Goal: Task Accomplishment & Management: Manage account settings

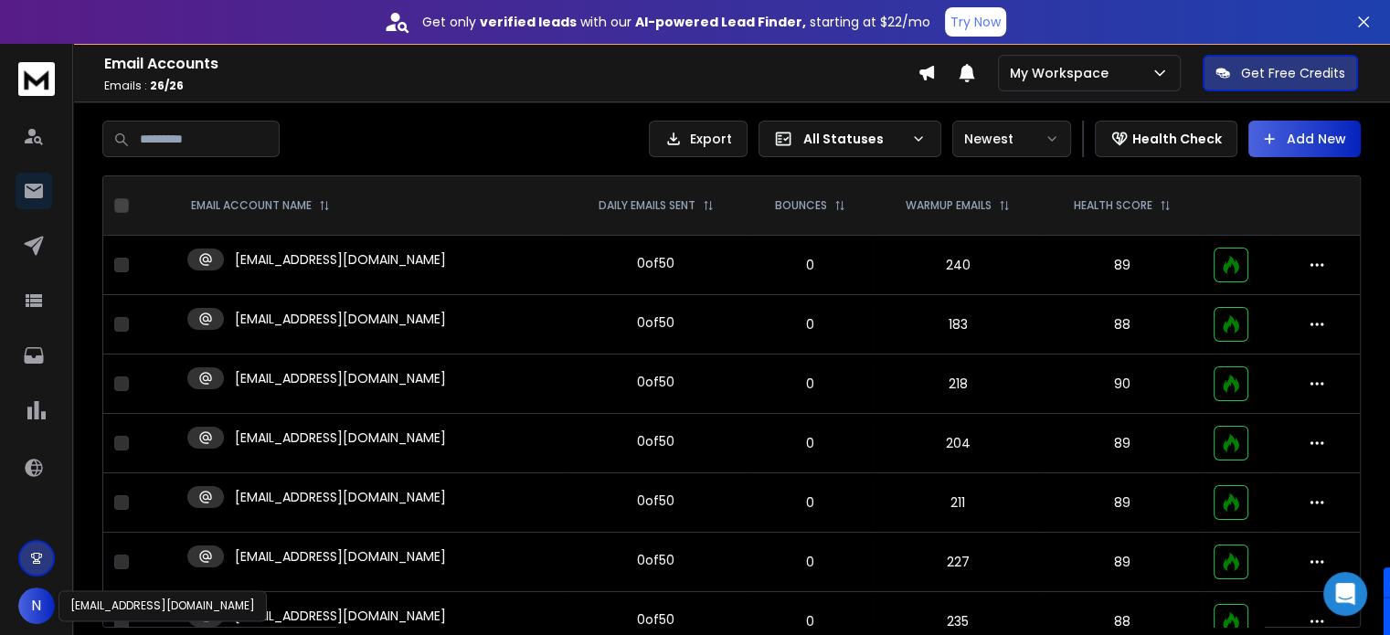
click at [31, 609] on span "N" at bounding box center [36, 606] width 37 height 37
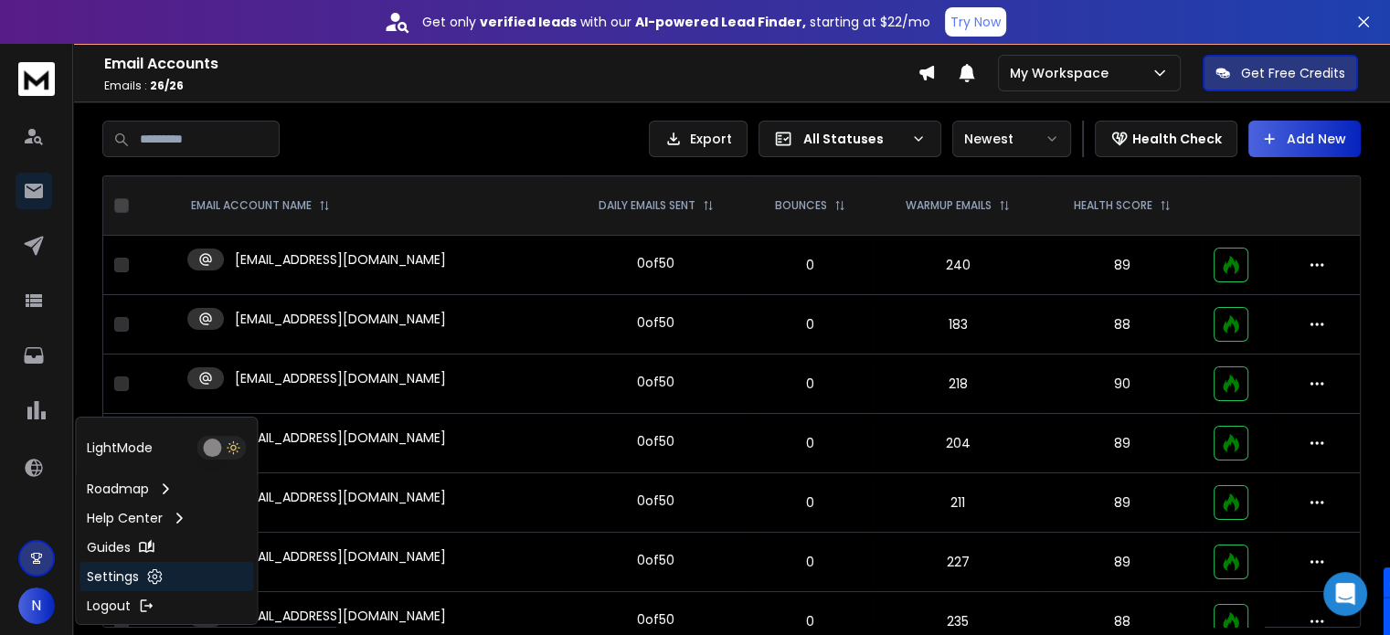
click at [136, 563] on div "Settings" at bounding box center [167, 576] width 174 height 29
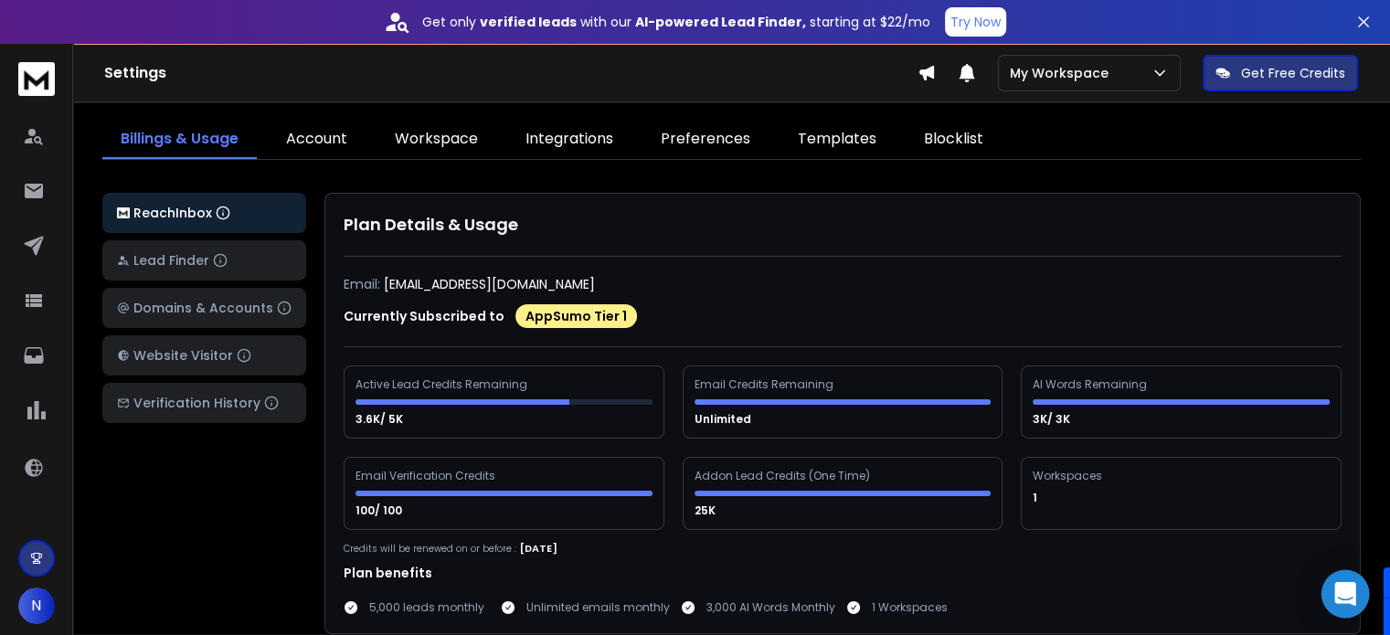
click at [1344, 596] on icon "Open Intercom Messenger" at bounding box center [1345, 594] width 21 height 24
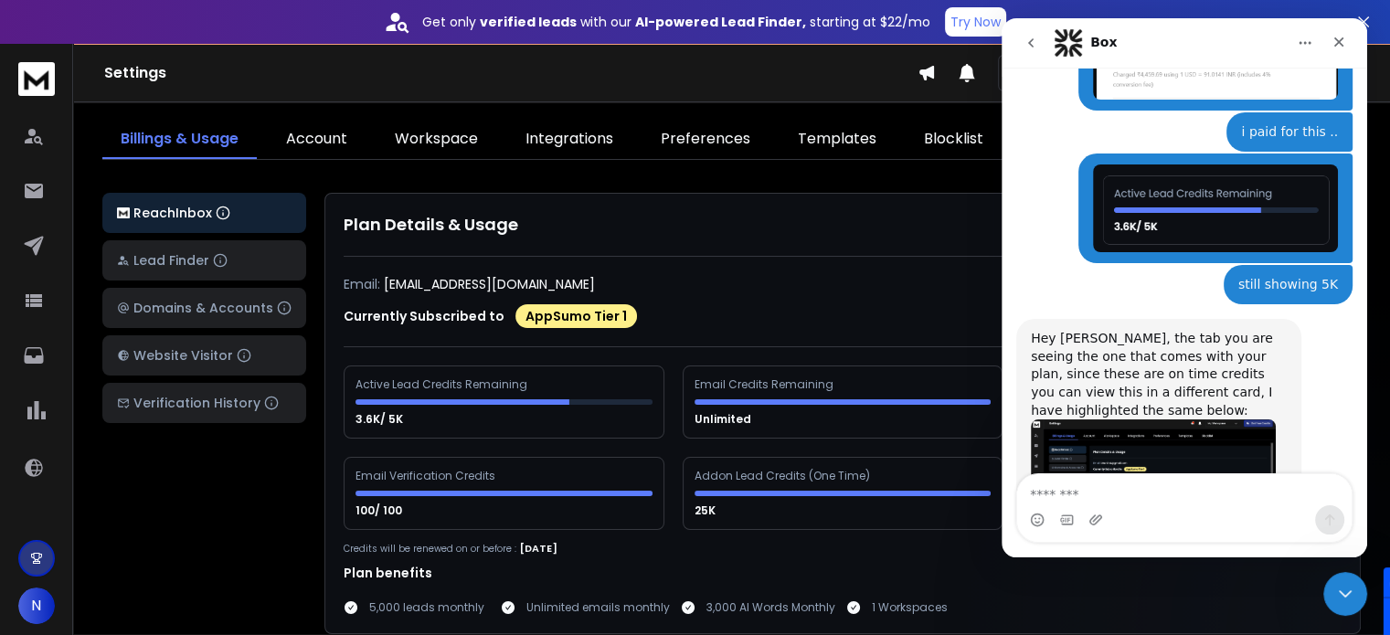
scroll to position [1846, 0]
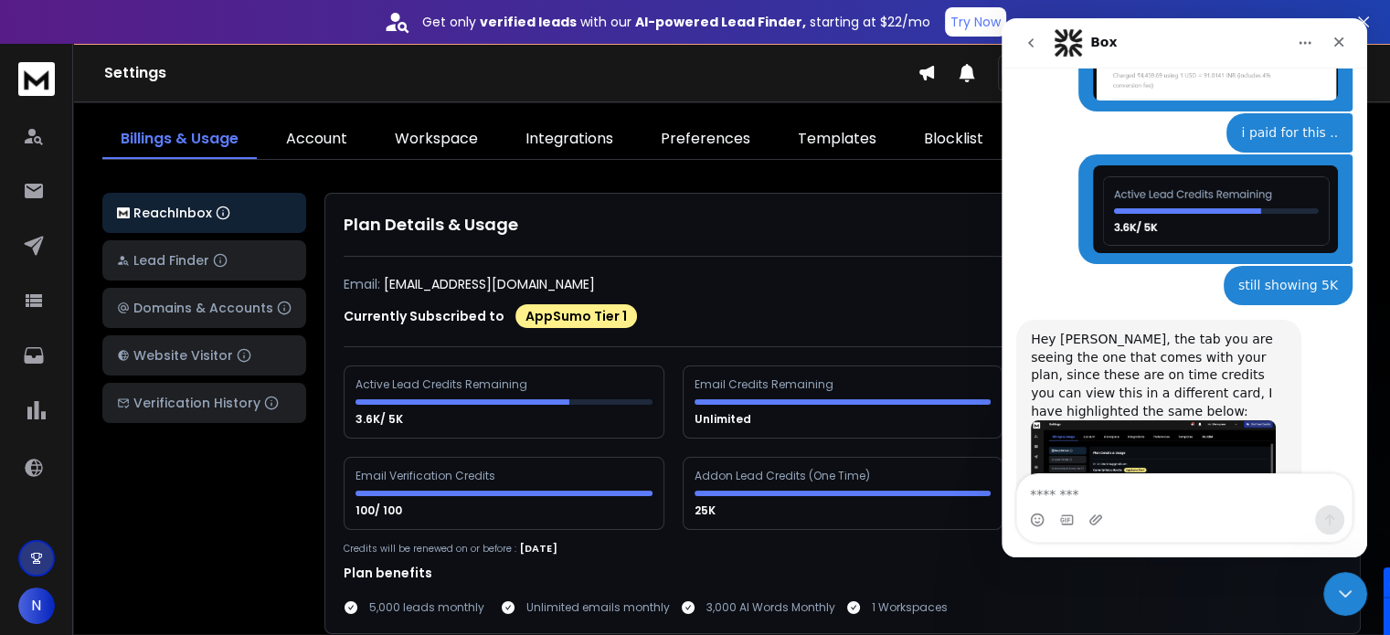
click at [1192, 420] on img "Lakshita says…" at bounding box center [1153, 493] width 245 height 147
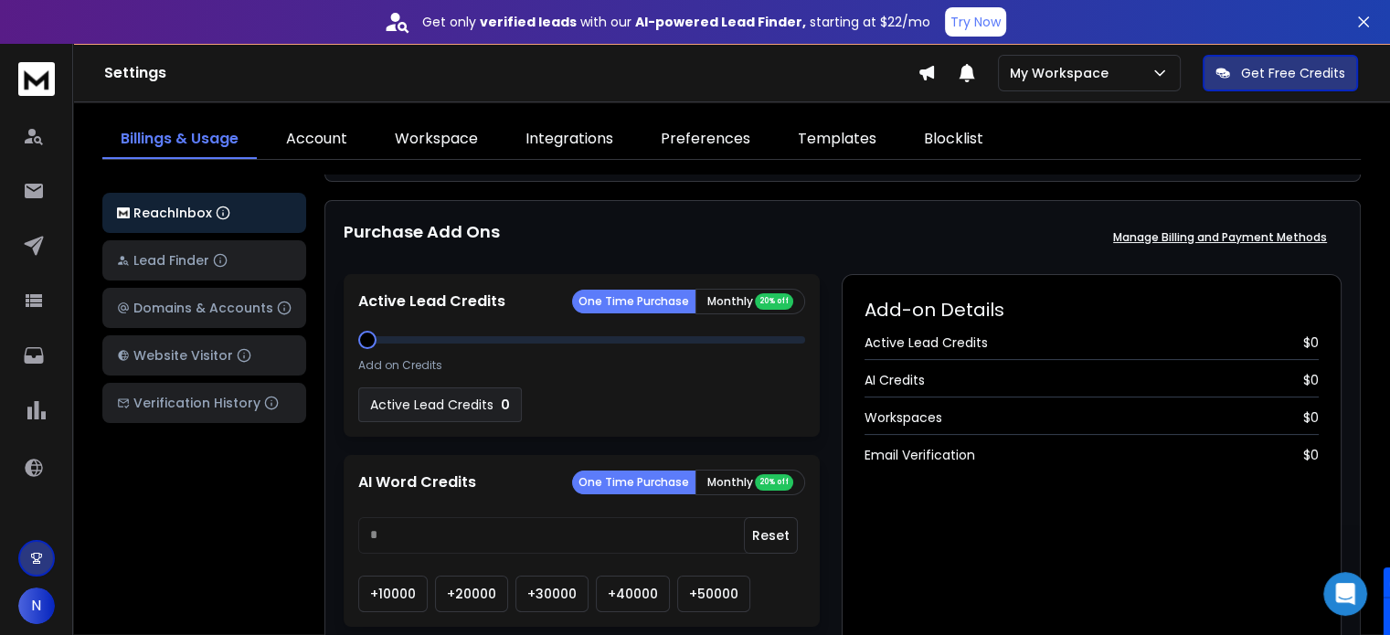
scroll to position [388, 0]
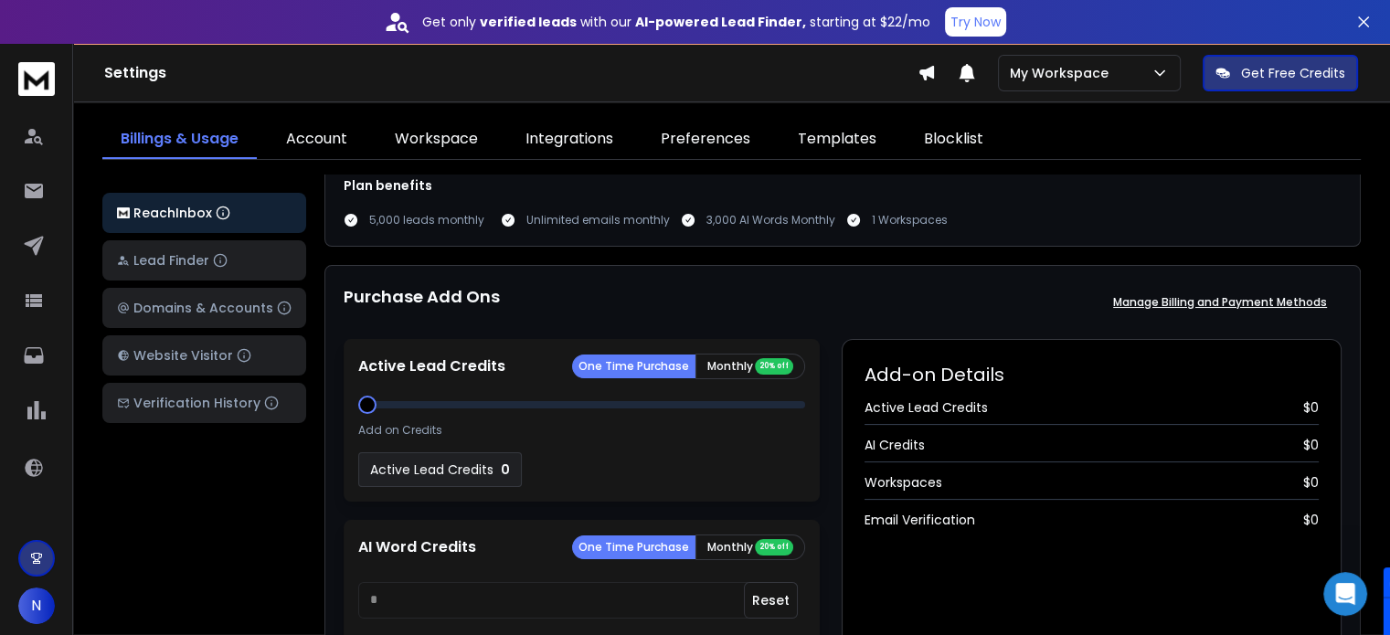
click at [1154, 299] on p "Manage Billing and Payment Methods" at bounding box center [1220, 302] width 214 height 15
click at [1336, 600] on icon "Open Intercom Messenger" at bounding box center [1346, 595] width 30 height 30
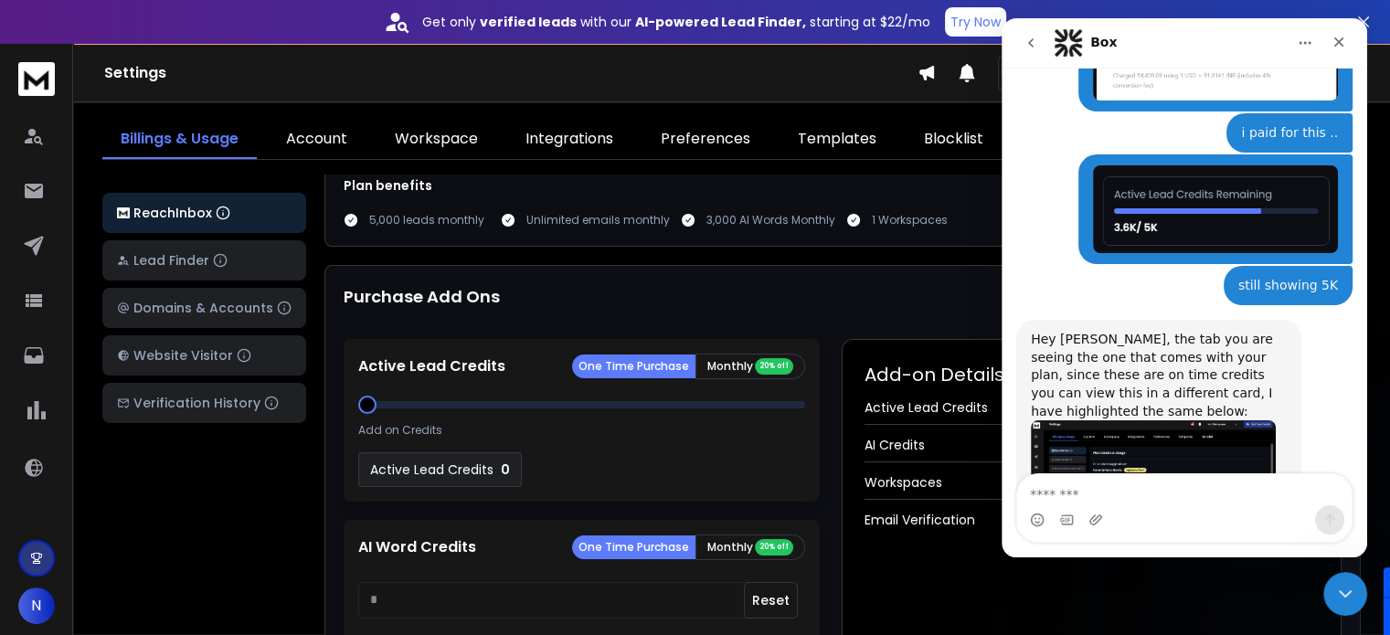
scroll to position [1847, 0]
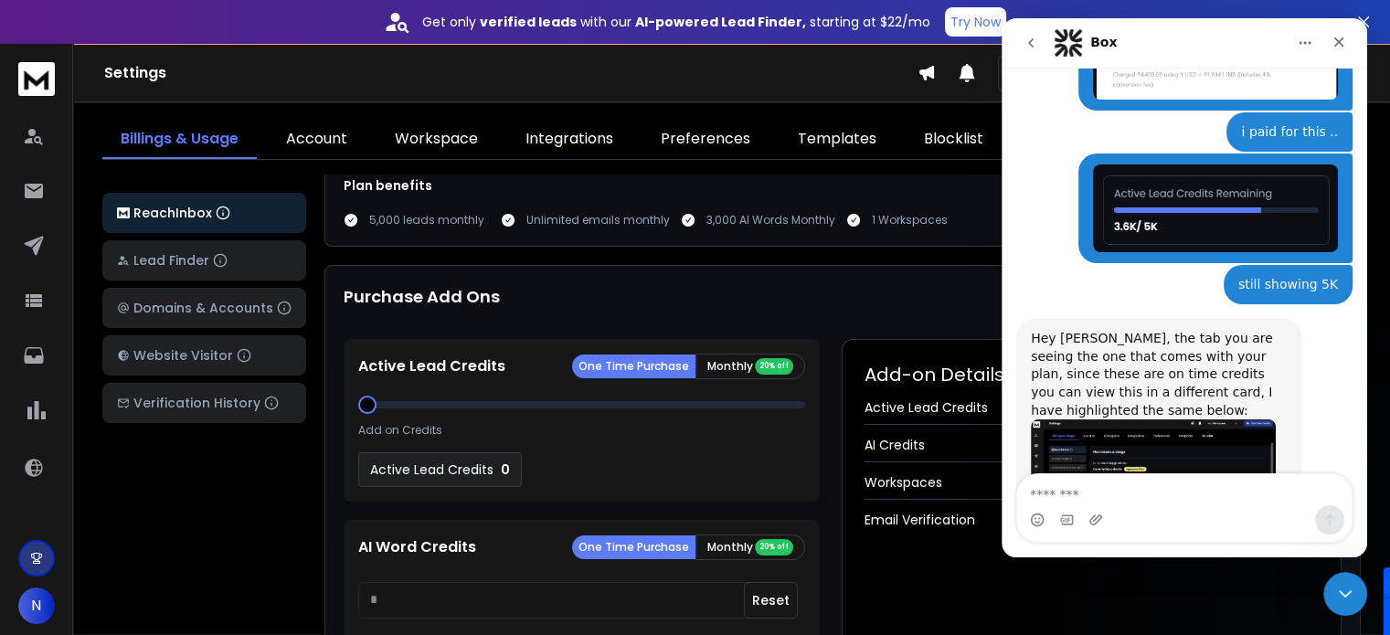
click at [749, 303] on div "Purchase Add Ons Manage Billing and Payment Methods" at bounding box center [843, 302] width 998 height 37
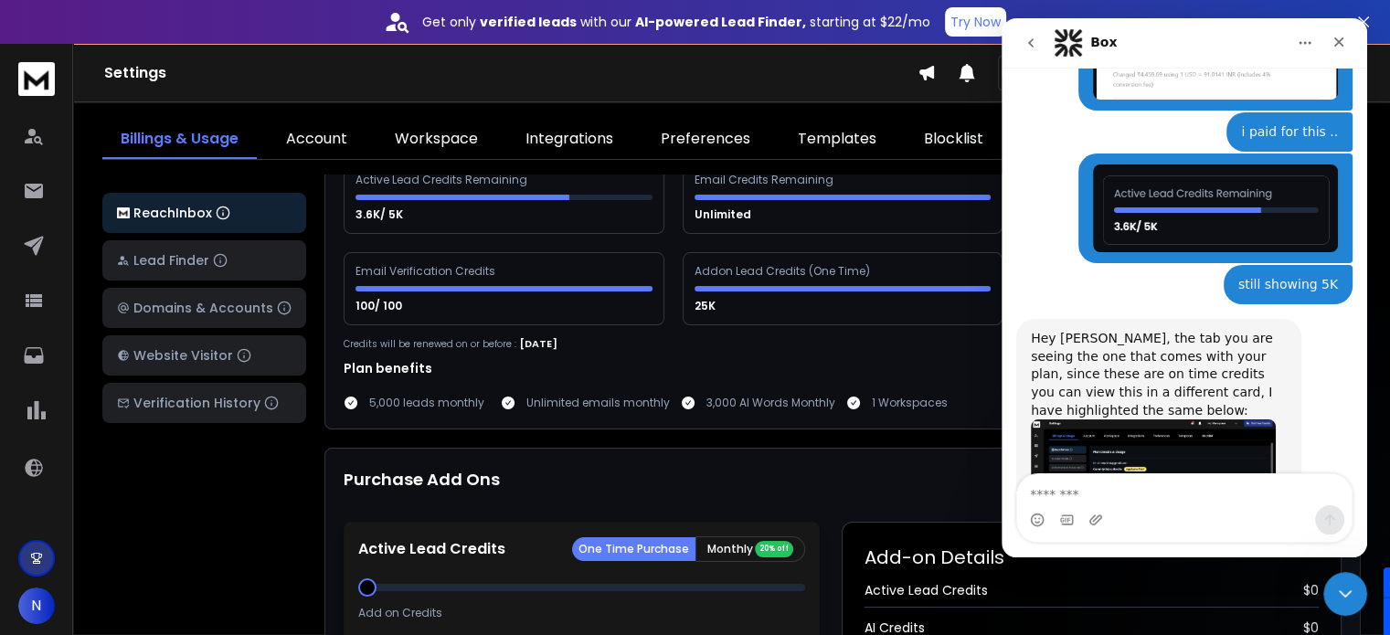
scroll to position [194, 0]
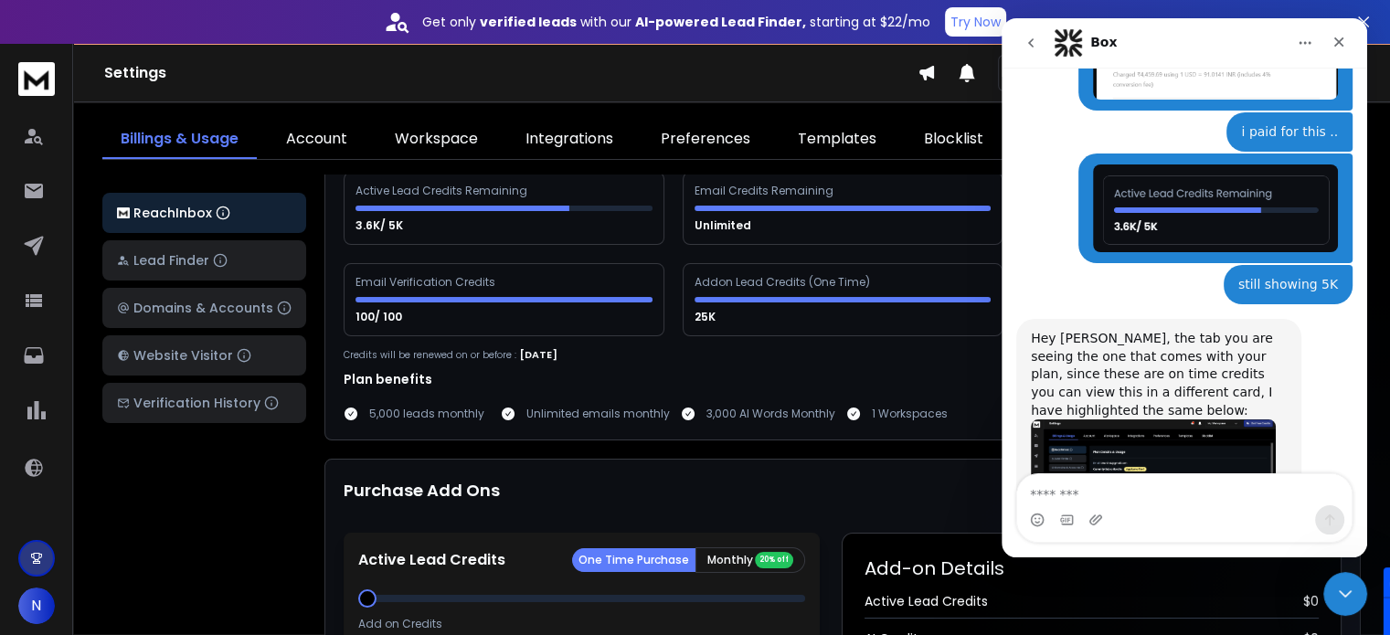
click at [763, 324] on div "Addon Lead Credits (One Time) 25K" at bounding box center [843, 299] width 321 height 73
click at [1341, 47] on icon "Close" at bounding box center [1339, 42] width 15 height 15
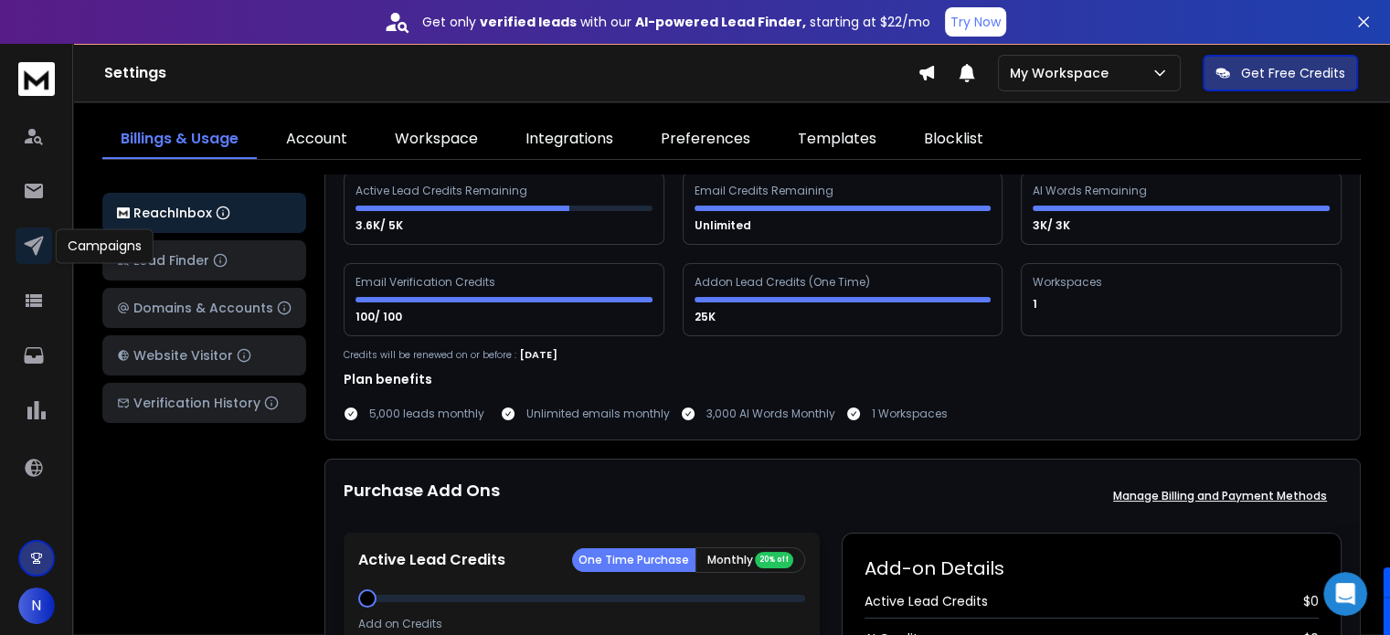
click at [37, 248] on icon at bounding box center [33, 245] width 19 height 19
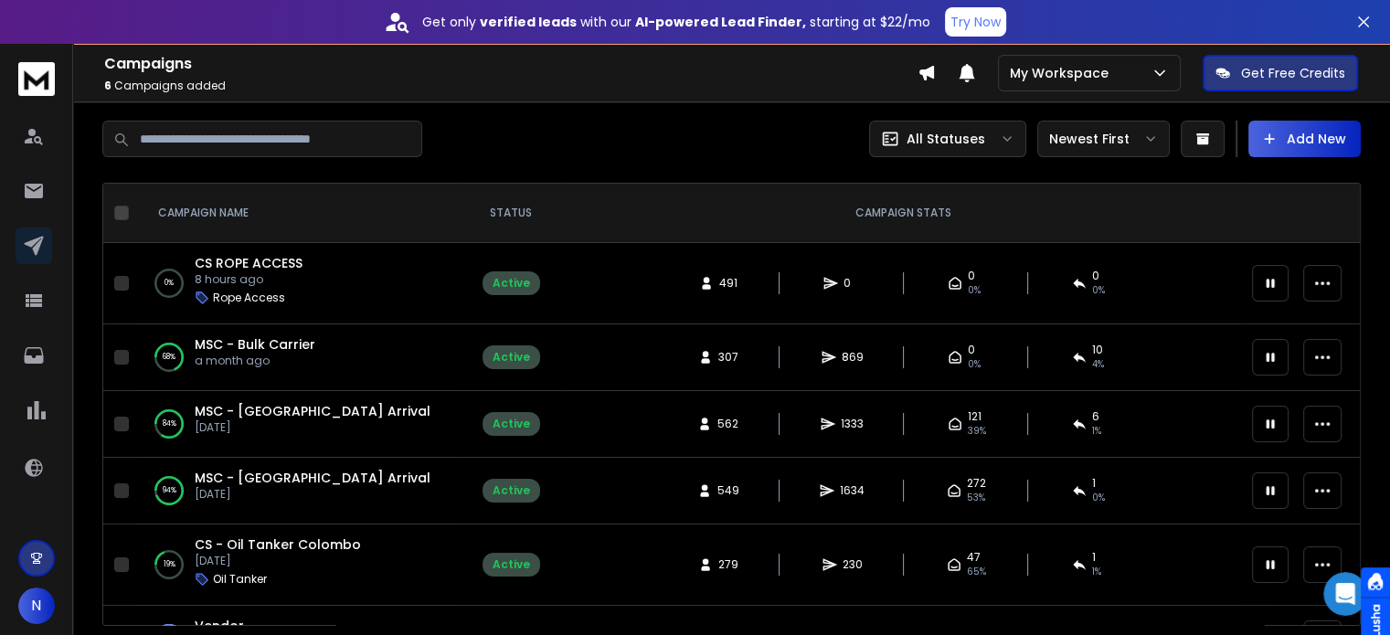
click at [1361, 595] on div at bounding box center [1375, 606] width 29 height 77
click at [1361, 594] on div at bounding box center [1375, 606] width 29 height 77
click at [1350, 590] on icon "Open Intercom Messenger" at bounding box center [1346, 595] width 30 height 30
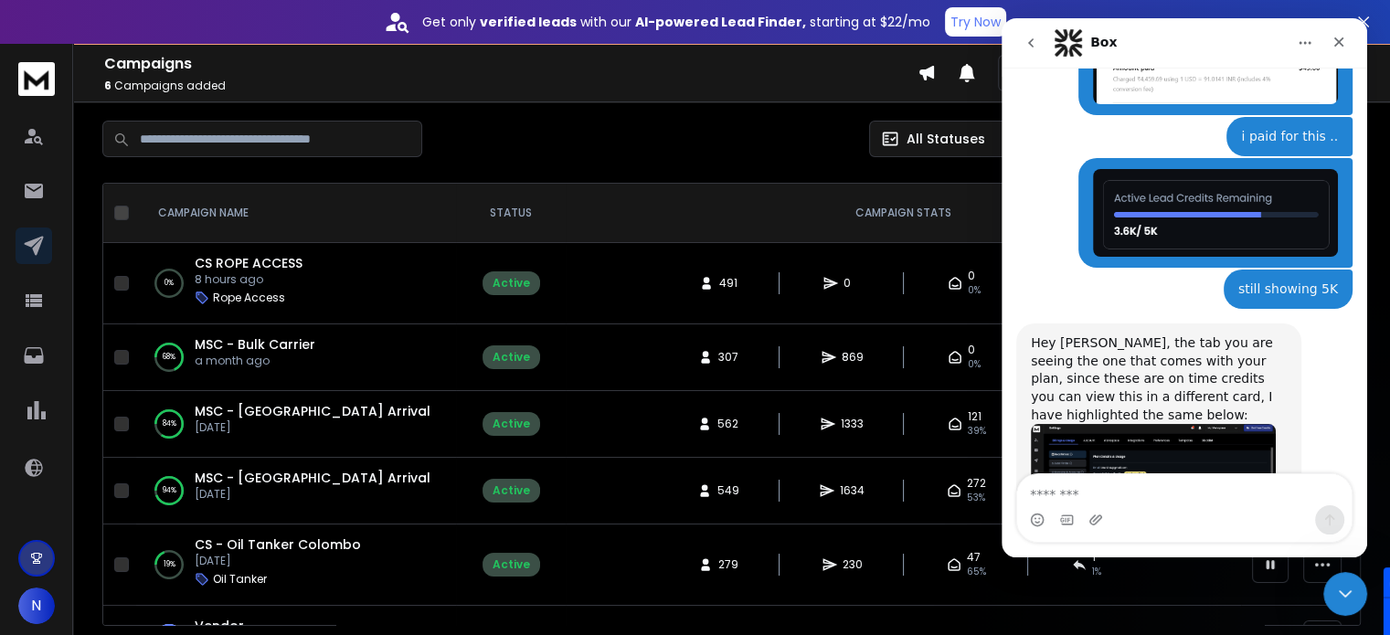
scroll to position [1847, 0]
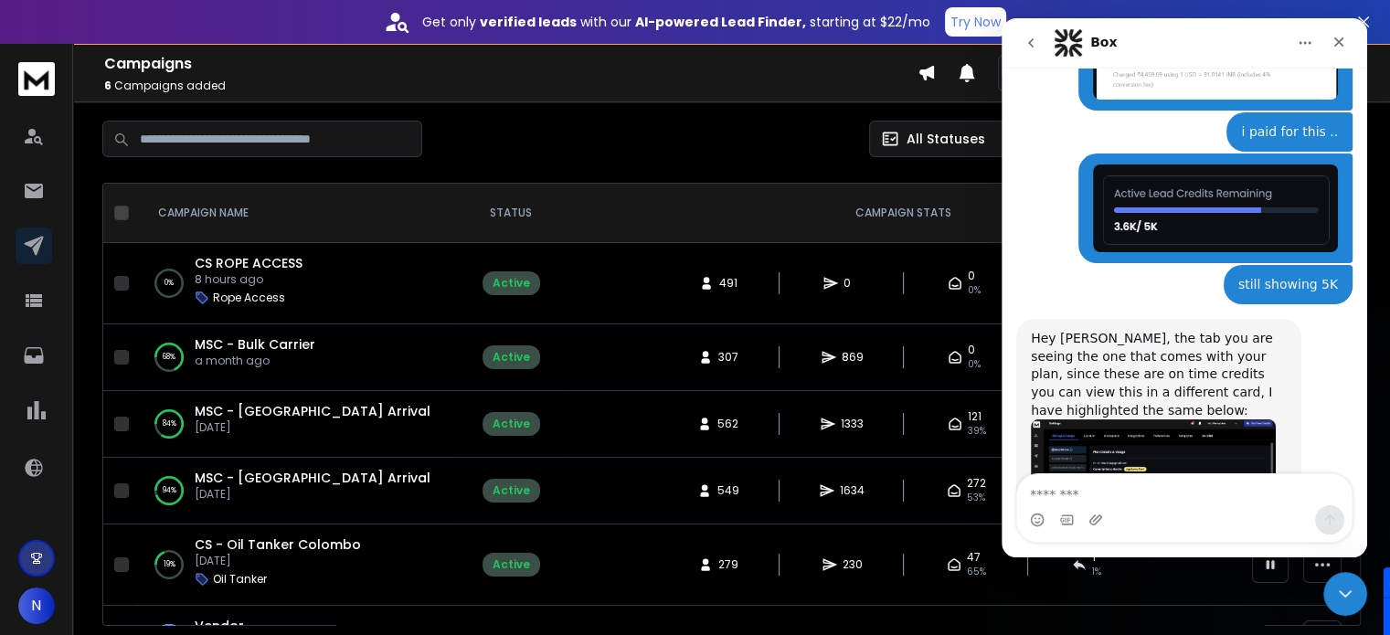
click at [1174, 420] on img "Lakshita says…" at bounding box center [1153, 493] width 245 height 147
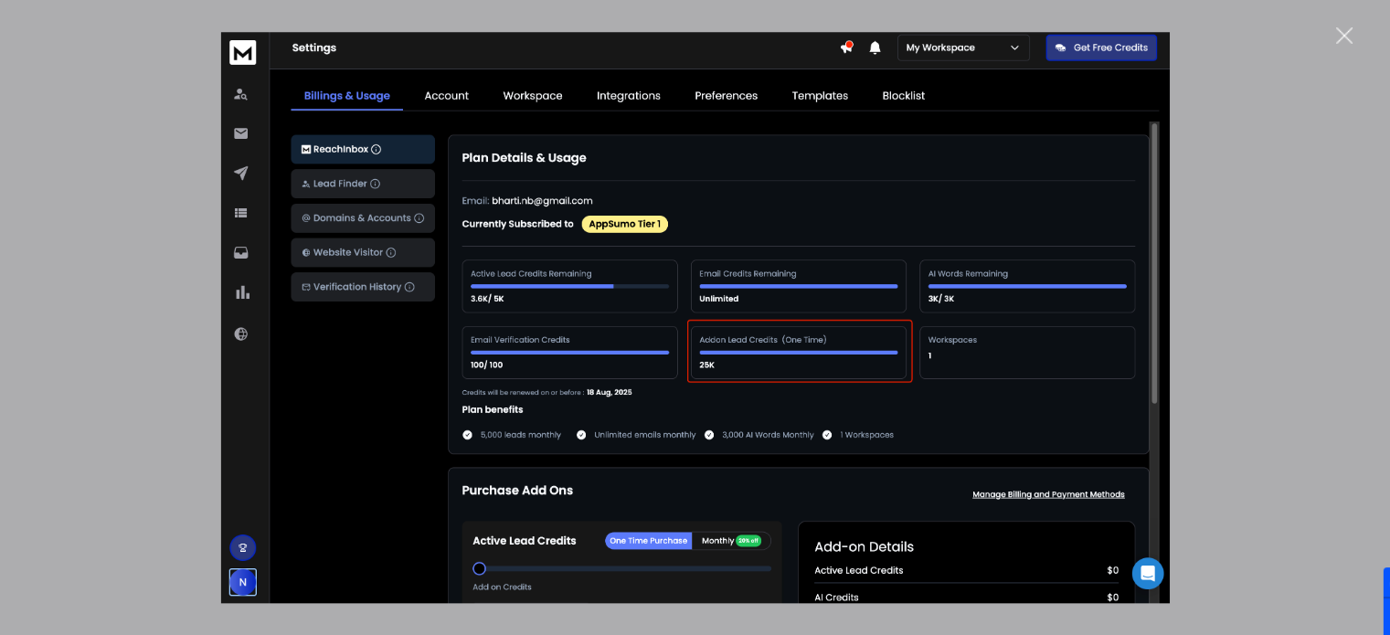
scroll to position [0, 0]
click at [1218, 471] on div "Intercom messenger" at bounding box center [695, 317] width 1390 height 635
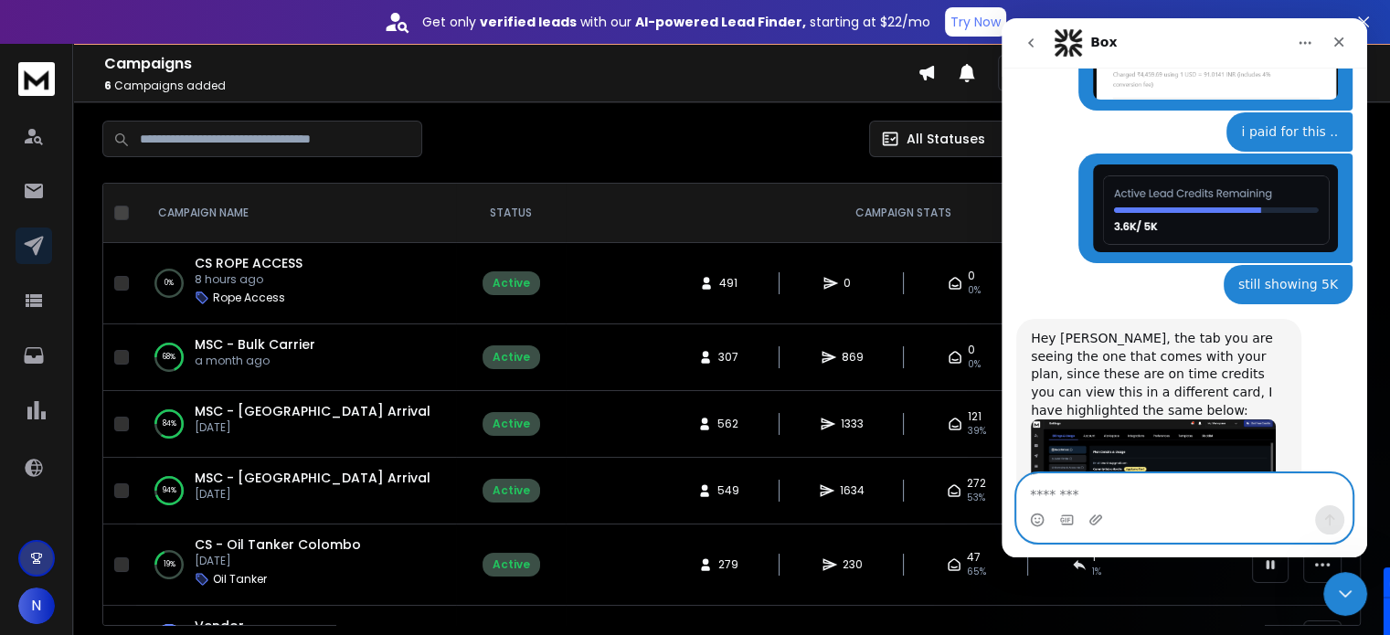
click at [1147, 492] on textarea "Message…" at bounding box center [1184, 489] width 335 height 31
type textarea "**********"
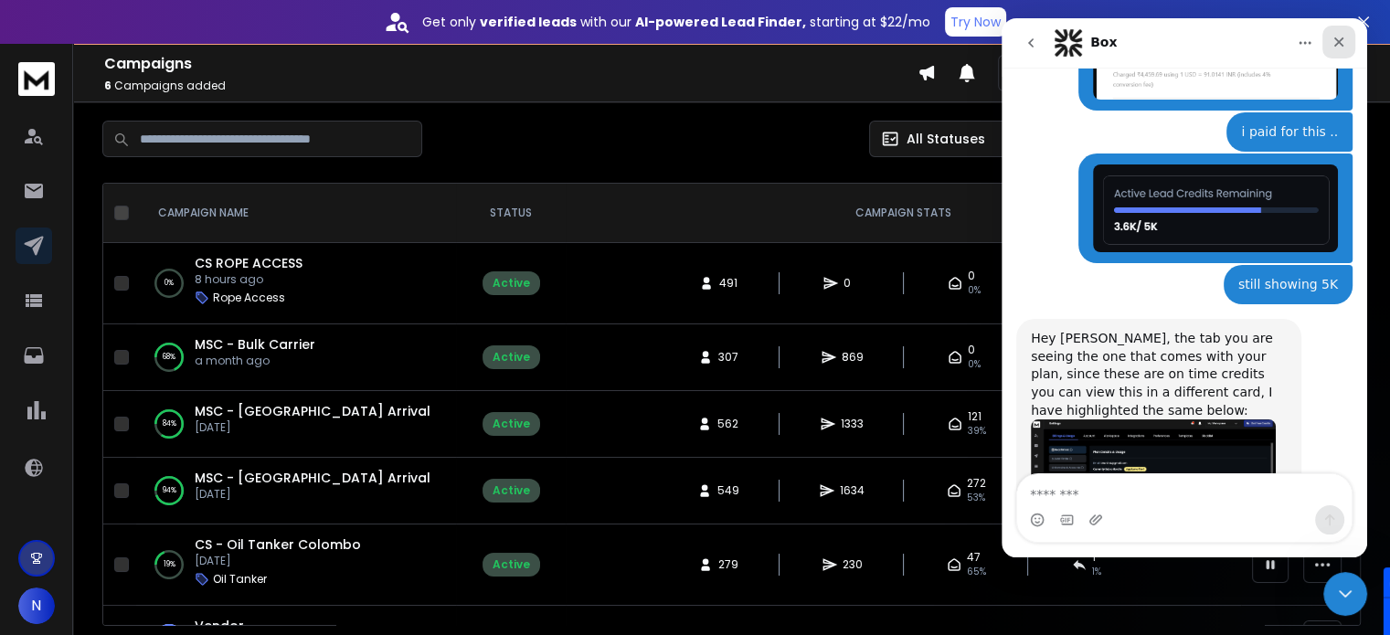
click at [1335, 52] on div "Close" at bounding box center [1339, 42] width 33 height 33
